Goal: Task Accomplishment & Management: Manage account settings

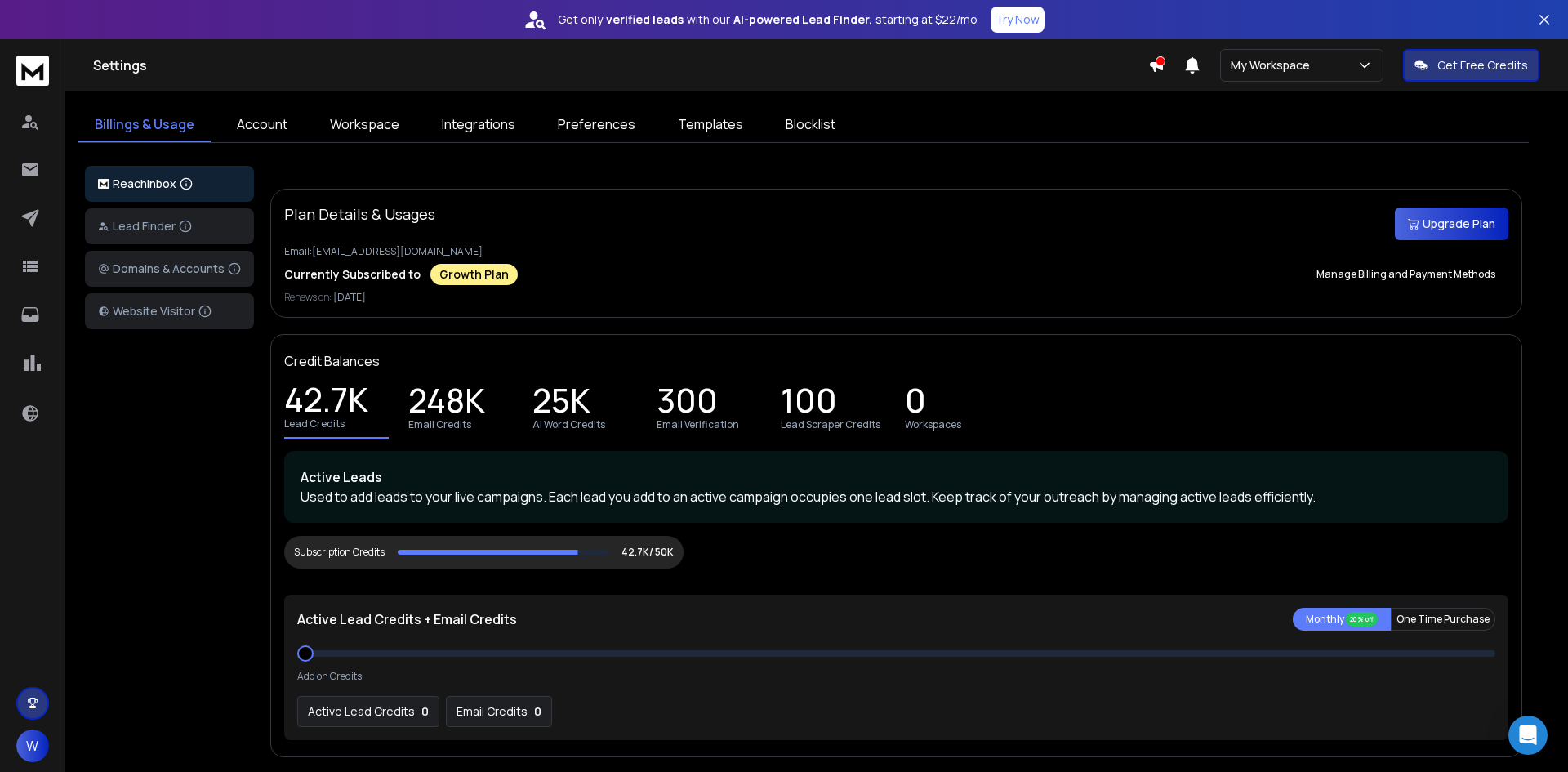
drag, startPoint x: 283, startPoint y: 300, endPoint x: 400, endPoint y: 300, distance: 117.0
click at [400, 300] on p "Renews on: [DATE]" at bounding box center [896, 297] width 1224 height 13
click at [405, 301] on p "Renews on: [DATE]" at bounding box center [896, 297] width 1224 height 13
drag, startPoint x: 405, startPoint y: 300, endPoint x: 284, endPoint y: 297, distance: 121.0
click at [285, 297] on p "Renews on: [DATE]" at bounding box center [896, 297] width 1224 height 13
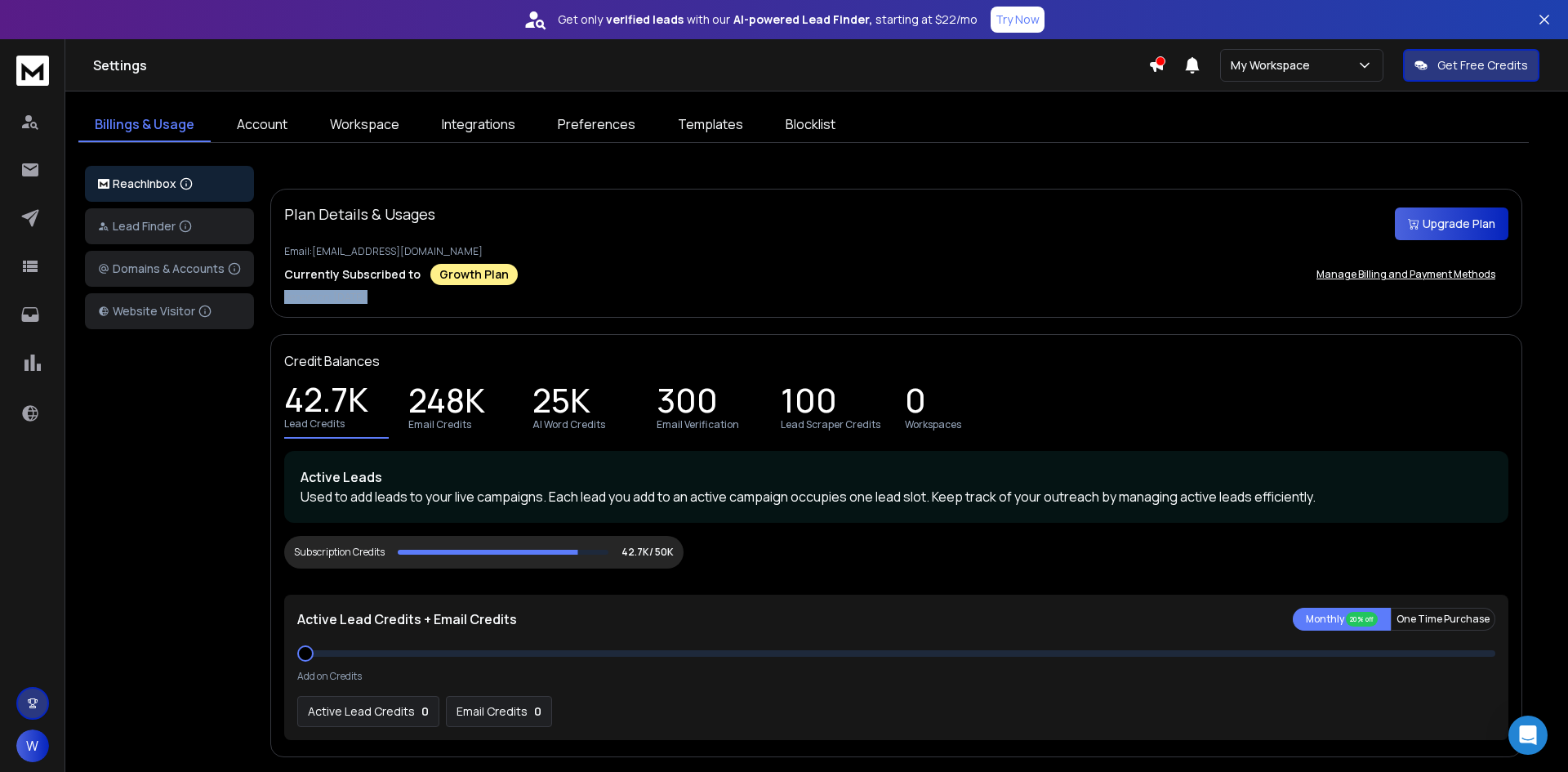
click at [285, 297] on p "Renews on: [DATE]" at bounding box center [896, 297] width 1224 height 13
drag, startPoint x: 284, startPoint y: 297, endPoint x: 423, endPoint y: 300, distance: 139.0
click at [423, 300] on p "Renews on: [DATE]" at bounding box center [896, 297] width 1224 height 13
drag, startPoint x: 404, startPoint y: 296, endPoint x: 287, endPoint y: 295, distance: 117.0
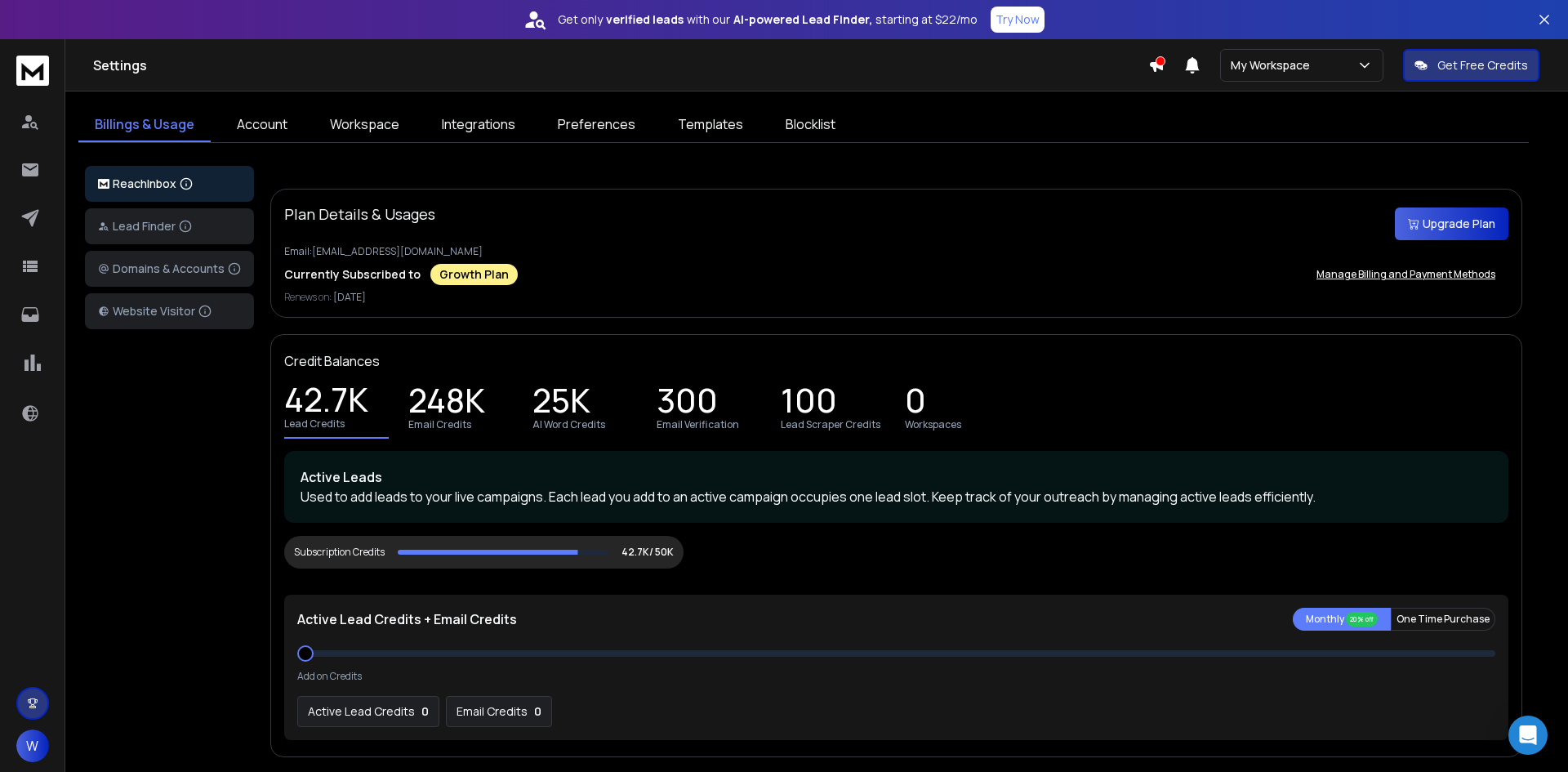
click at [287, 295] on p "Renews on: [DATE]" at bounding box center [896, 297] width 1224 height 13
click at [420, 310] on div "Plan Details & Usages Upgrade Plan Email: [EMAIL_ADDRESS][DOMAIN_NAME] Currentl…" at bounding box center [896, 253] width 1252 height 129
drag, startPoint x: 281, startPoint y: 294, endPoint x: 396, endPoint y: 299, distance: 115.1
click at [393, 300] on div "Plan Details & Usages Upgrade Plan Email: [EMAIL_ADDRESS][DOMAIN_NAME] Currentl…" at bounding box center [896, 253] width 1252 height 129
click at [396, 299] on p "Renews on: [DATE]" at bounding box center [896, 297] width 1224 height 13
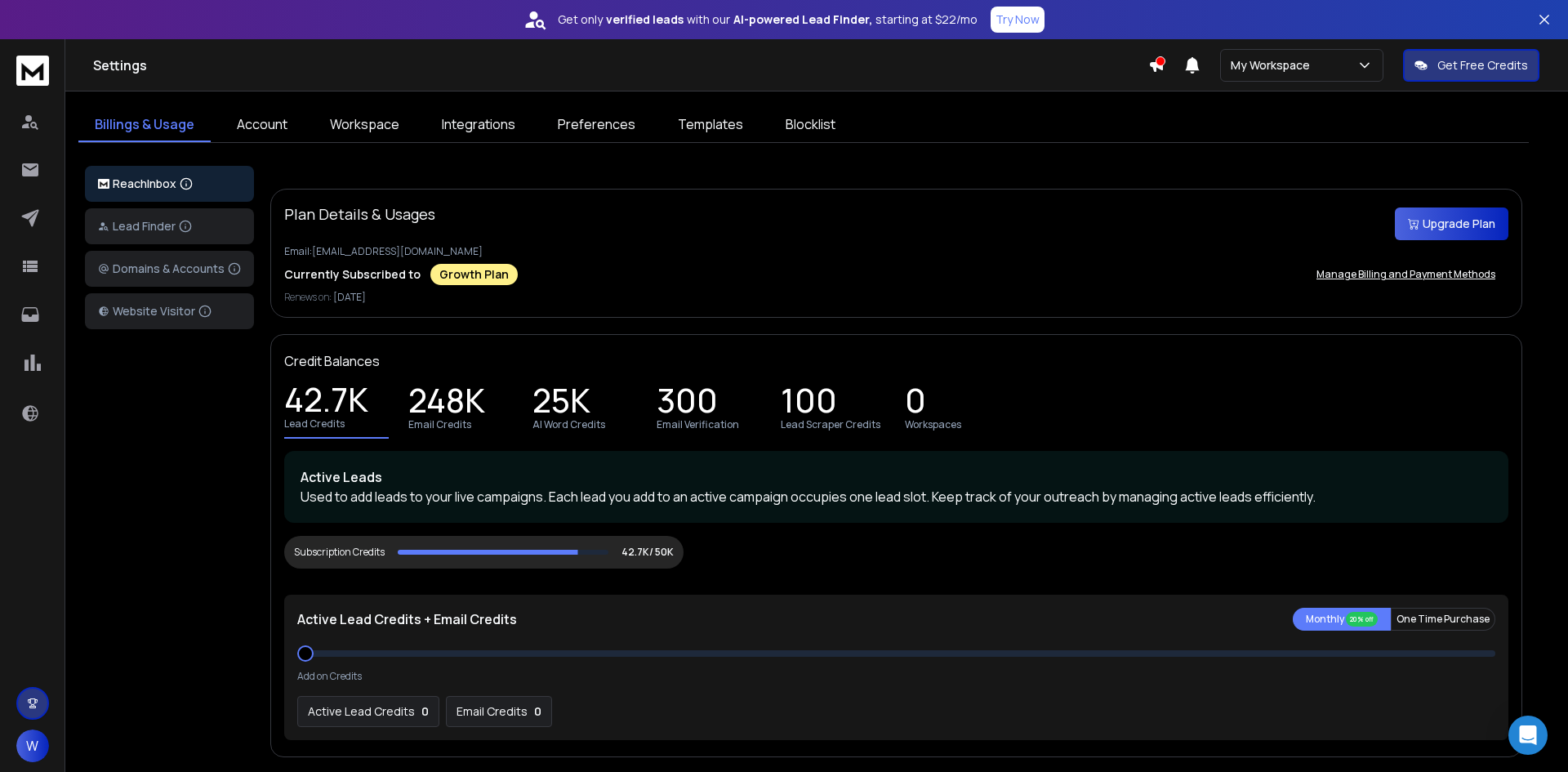
drag, startPoint x: 399, startPoint y: 294, endPoint x: 285, endPoint y: 295, distance: 114.0
click at [285, 295] on p "Renews on: [DATE]" at bounding box center [896, 297] width 1224 height 13
drag, startPoint x: 282, startPoint y: 295, endPoint x: 395, endPoint y: 297, distance: 113.0
click at [392, 295] on p "Renews on: [DATE]" at bounding box center [896, 297] width 1224 height 13
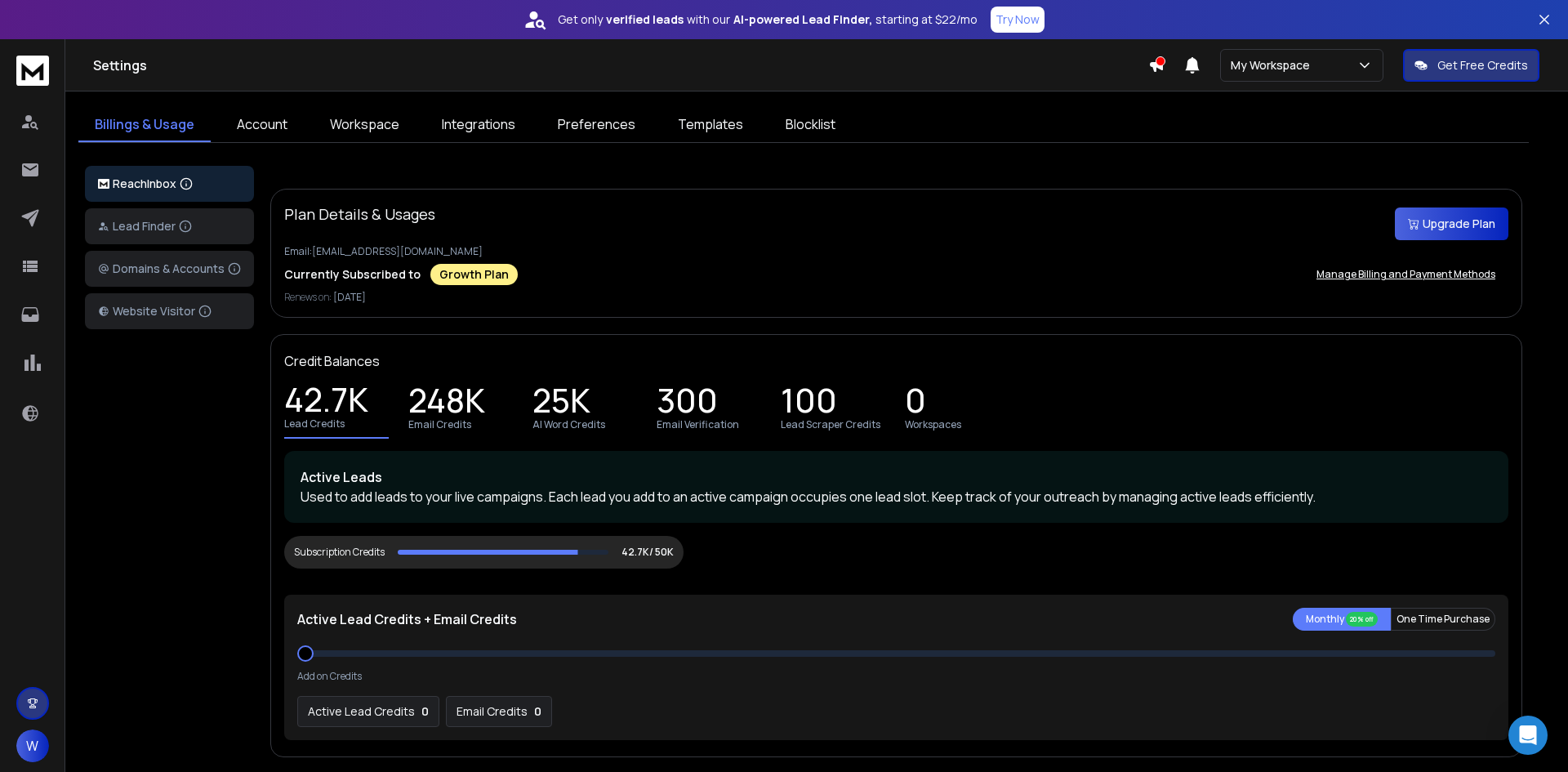
click at [396, 297] on p "Renews on: [DATE]" at bounding box center [896, 297] width 1224 height 13
drag, startPoint x: 397, startPoint y: 297, endPoint x: 273, endPoint y: 295, distance: 124.0
click at [273, 295] on div "Plan Details & Usages Upgrade Plan Email: [EMAIL_ADDRESS][DOMAIN_NAME] Currentl…" at bounding box center [896, 253] width 1252 height 129
click at [281, 294] on div "Plan Details & Usages Upgrade Plan Email: [EMAIL_ADDRESS][DOMAIN_NAME] Currentl…" at bounding box center [896, 253] width 1252 height 129
drag, startPoint x: 281, startPoint y: 294, endPoint x: 404, endPoint y: 295, distance: 123.0
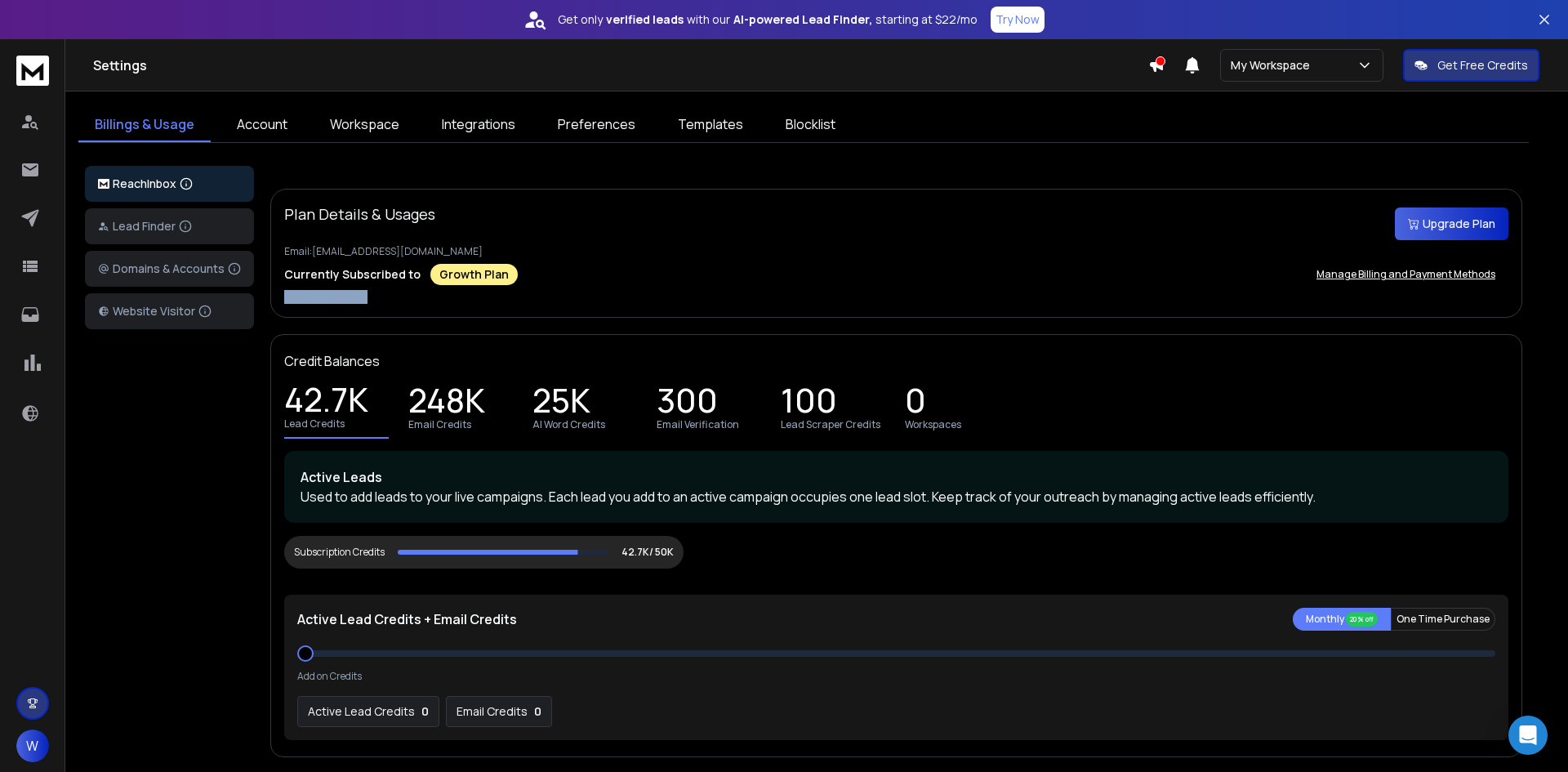
click at [396, 292] on div "Plan Details & Usages Upgrade Plan Email: [EMAIL_ADDRESS][DOMAIN_NAME] Currentl…" at bounding box center [896, 253] width 1252 height 129
click at [408, 299] on p "Renews on: [DATE]" at bounding box center [896, 297] width 1224 height 13
click at [194, 447] on div "ReachInbox Lead Finder Domains & Accounts Website Visitor Plan Details & Usages…" at bounding box center [804, 461] width 1438 height 589
click at [32, 741] on span "W" at bounding box center [33, 745] width 33 height 33
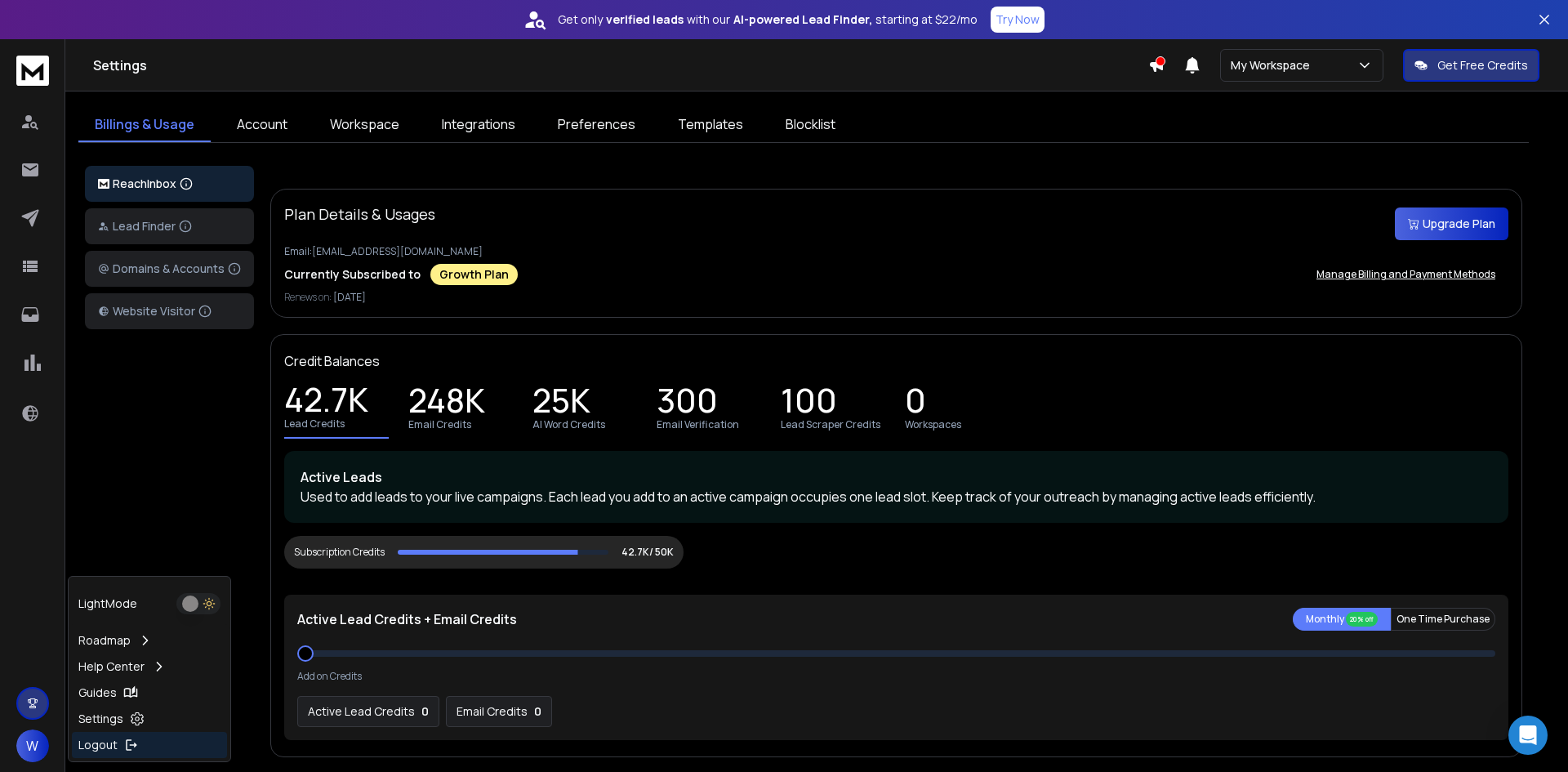
click at [106, 745] on p "Logout" at bounding box center [98, 745] width 39 height 17
